Goal: Navigation & Orientation: Find specific page/section

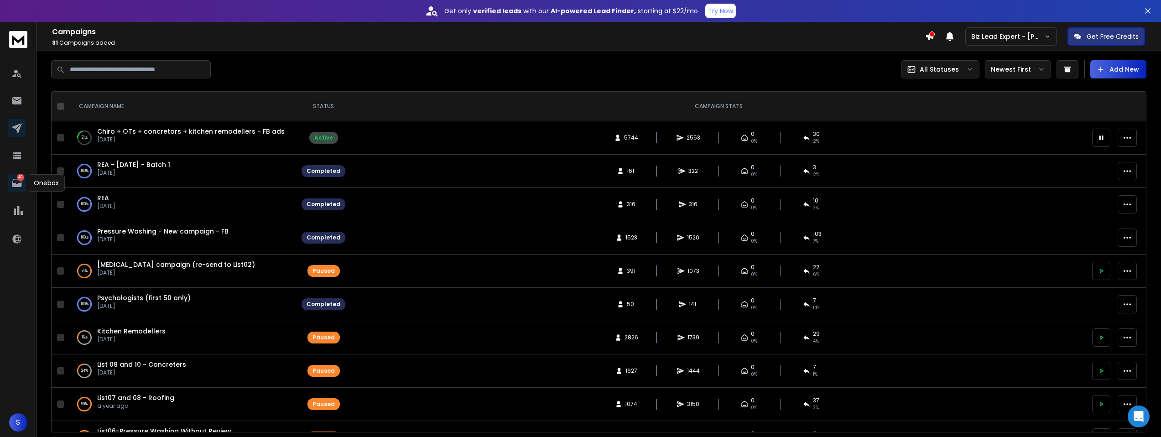
click at [13, 184] on icon at bounding box center [17, 183] width 10 height 8
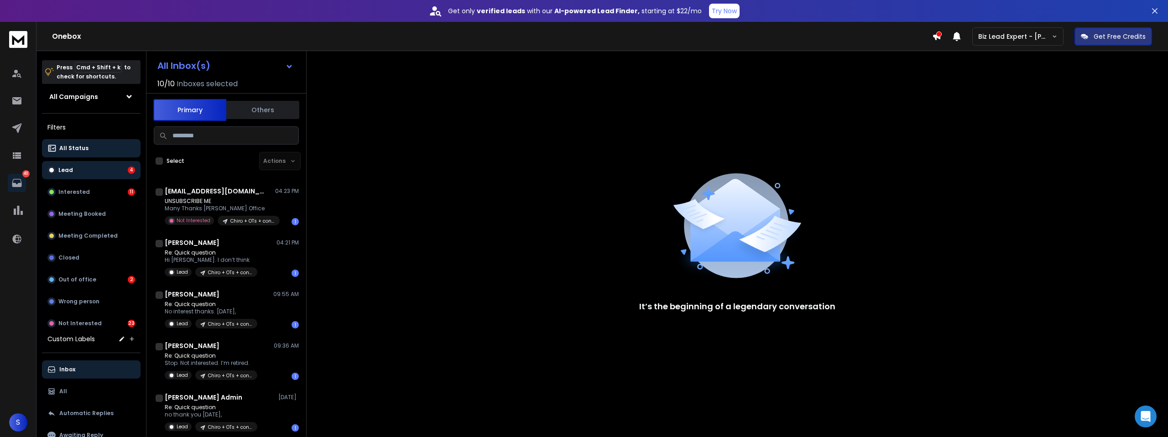
click at [94, 172] on button "Lead 4" at bounding box center [91, 170] width 99 height 18
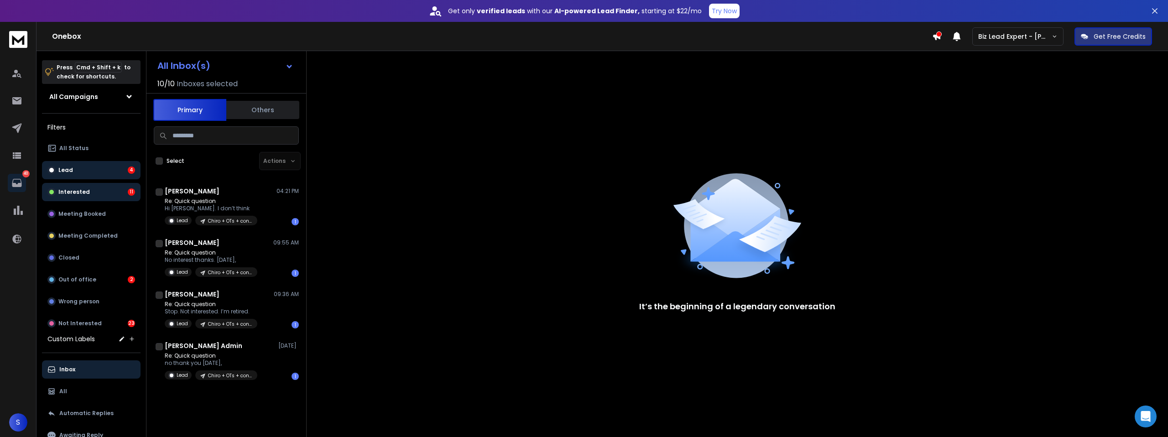
click at [64, 188] on p "Interested" at bounding box center [73, 191] width 31 height 7
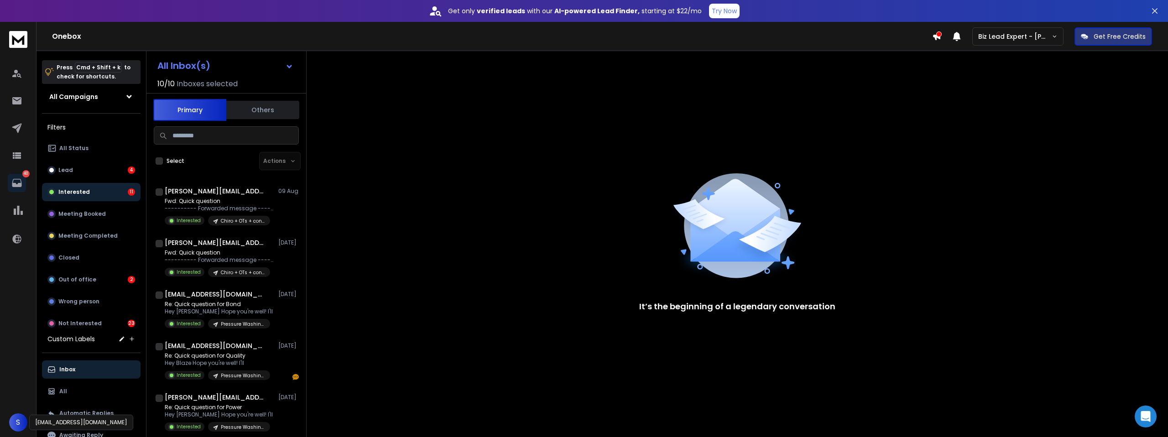
click at [14, 418] on span "S" at bounding box center [18, 422] width 18 height 18
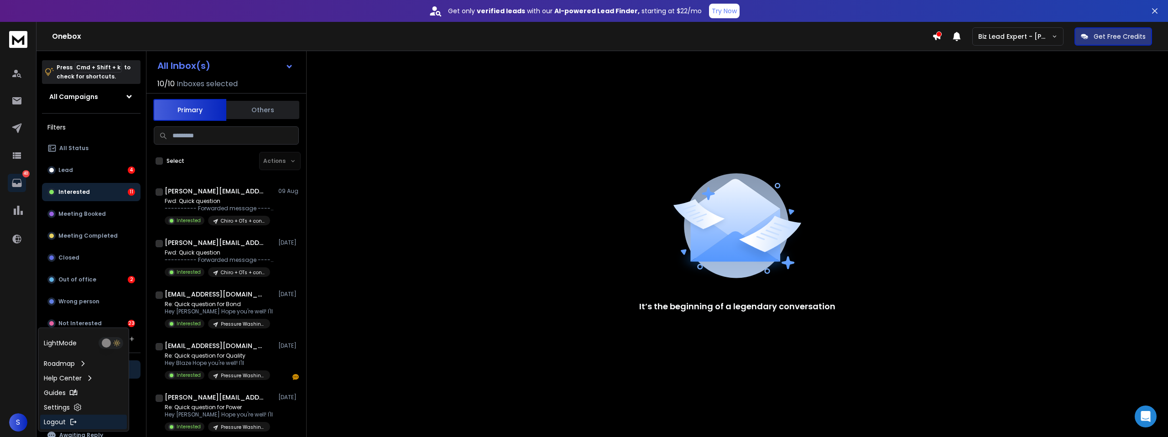
click at [64, 420] on p "Logout" at bounding box center [55, 421] width 22 height 9
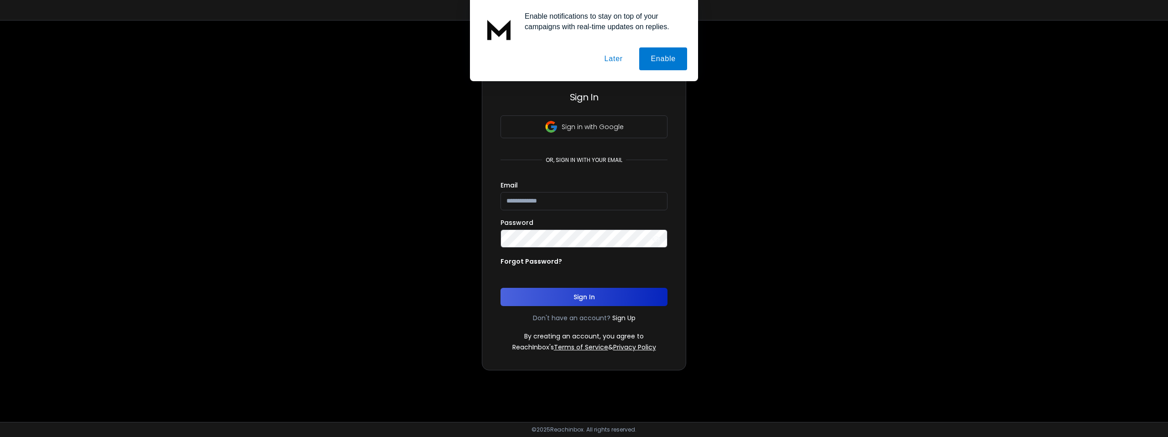
type input "**********"
click at [619, 60] on button "Later" at bounding box center [613, 58] width 41 height 23
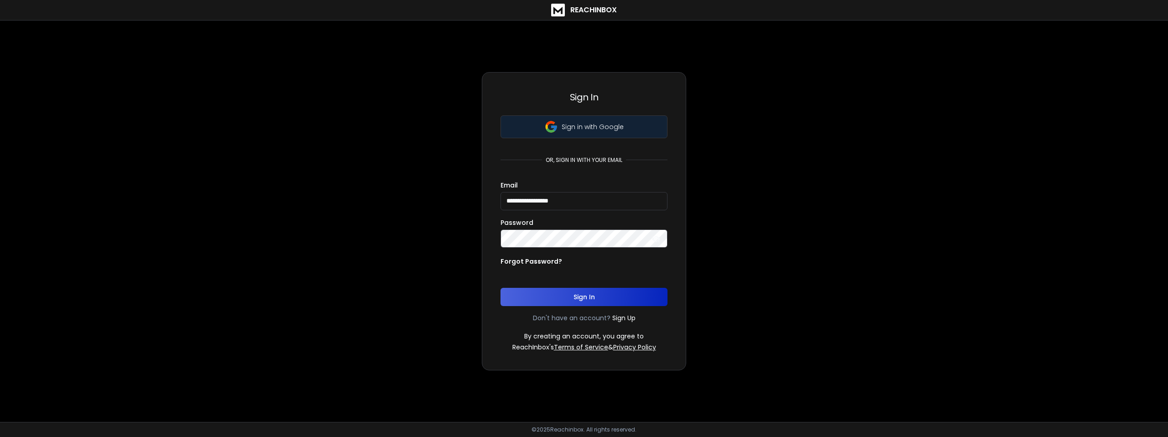
click at [600, 133] on button "Sign in with Google" at bounding box center [583, 126] width 167 height 23
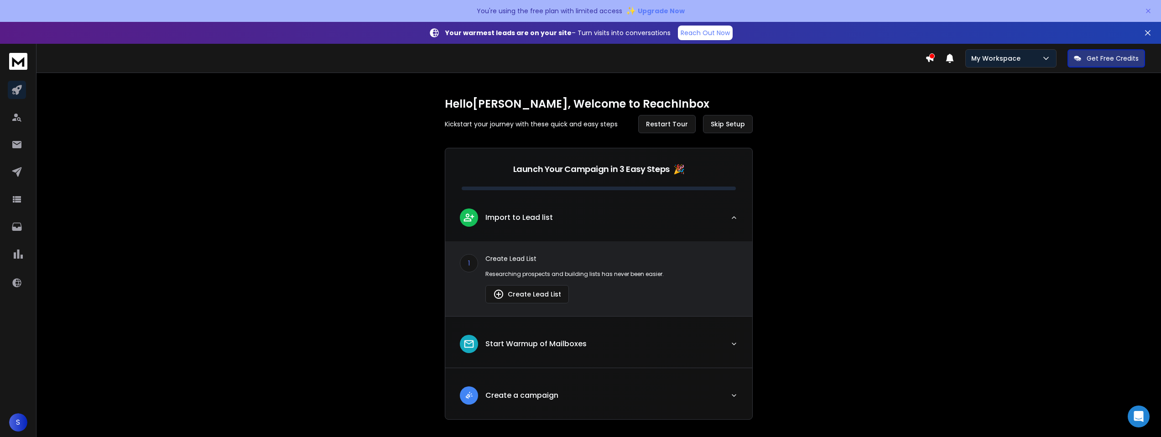
click at [996, 61] on p "My Workspace" at bounding box center [997, 58] width 53 height 9
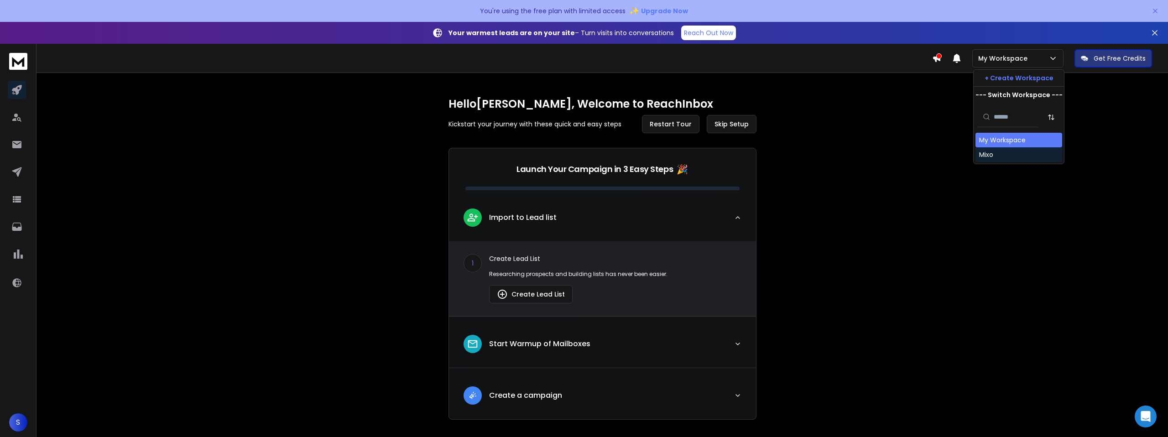
click at [990, 151] on div "Mixo" at bounding box center [986, 154] width 14 height 9
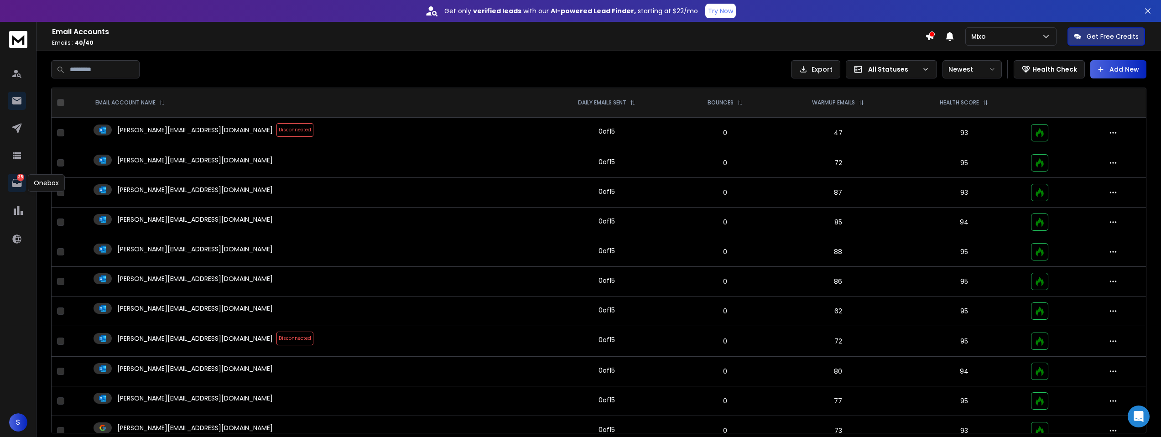
click at [15, 182] on icon at bounding box center [16, 182] width 11 height 11
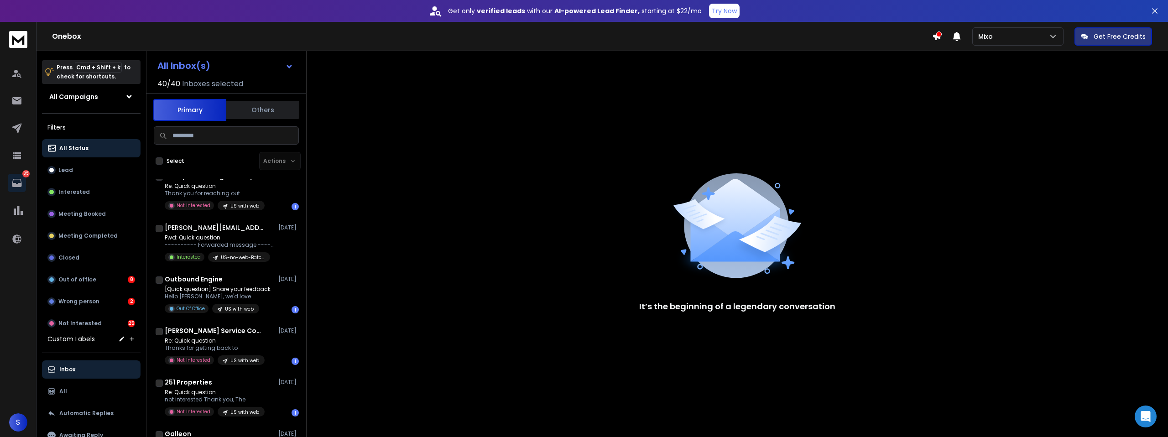
scroll to position [1478, 0]
